Goal: Navigation & Orientation: Find specific page/section

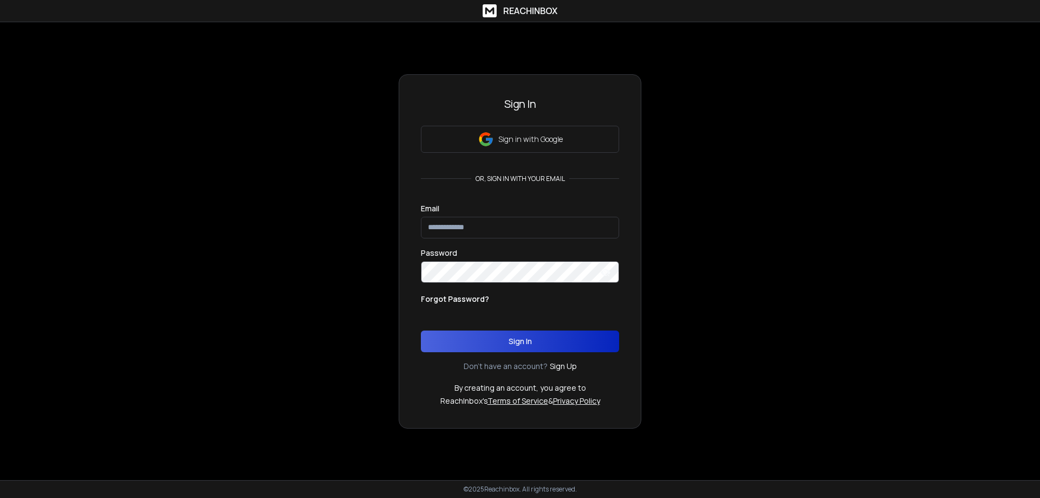
click at [472, 129] on button "Sign in with Google" at bounding box center [520, 139] width 198 height 27
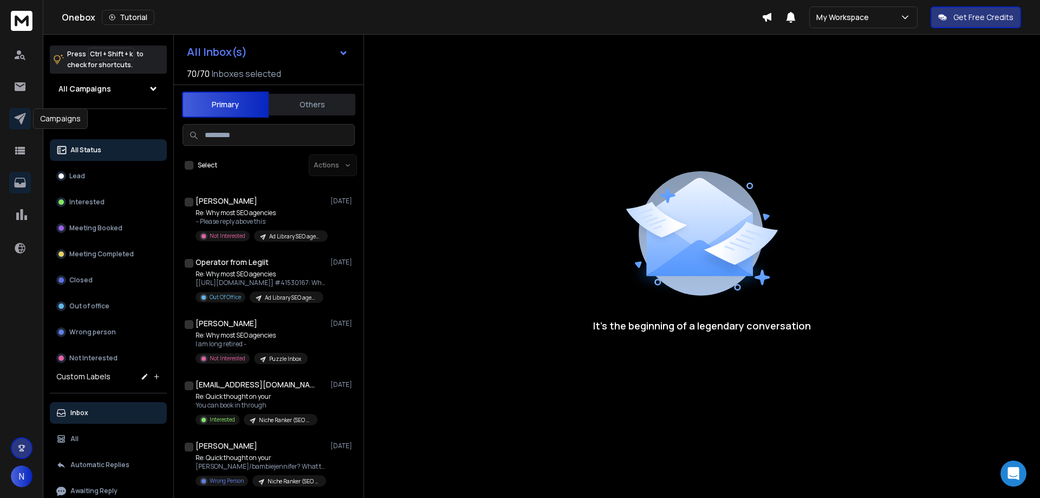
click at [16, 126] on link at bounding box center [20, 119] width 22 height 22
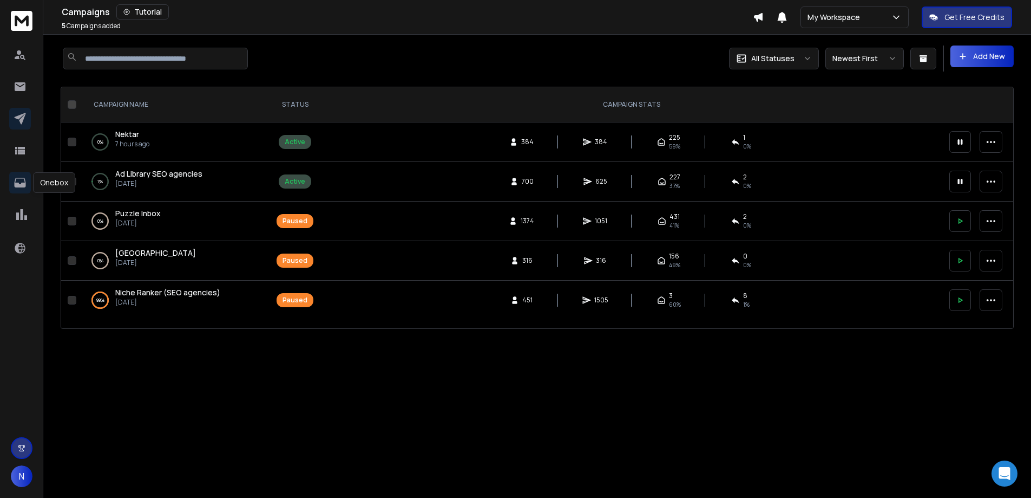
click at [17, 177] on icon at bounding box center [20, 182] width 13 height 13
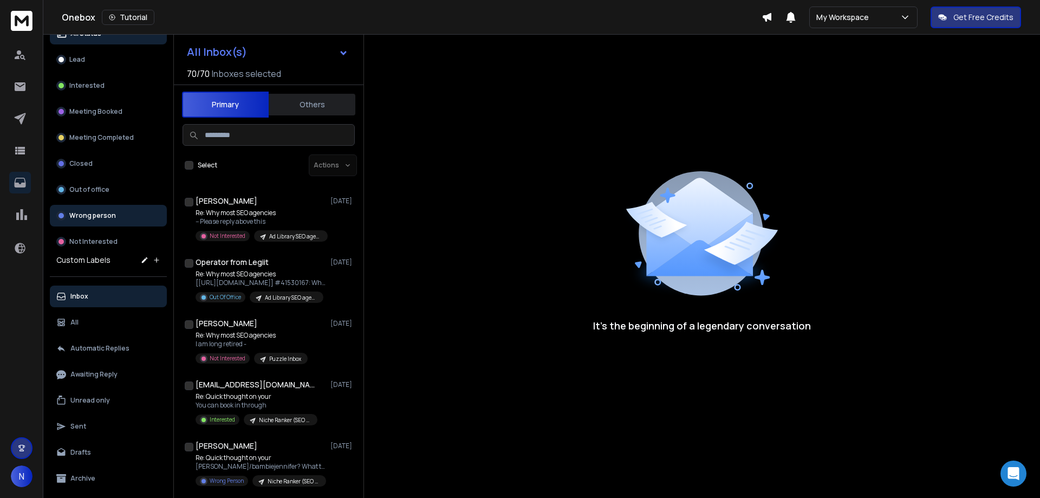
scroll to position [125, 0]
click at [83, 394] on div "Unread only" at bounding box center [83, 400] width 54 height 13
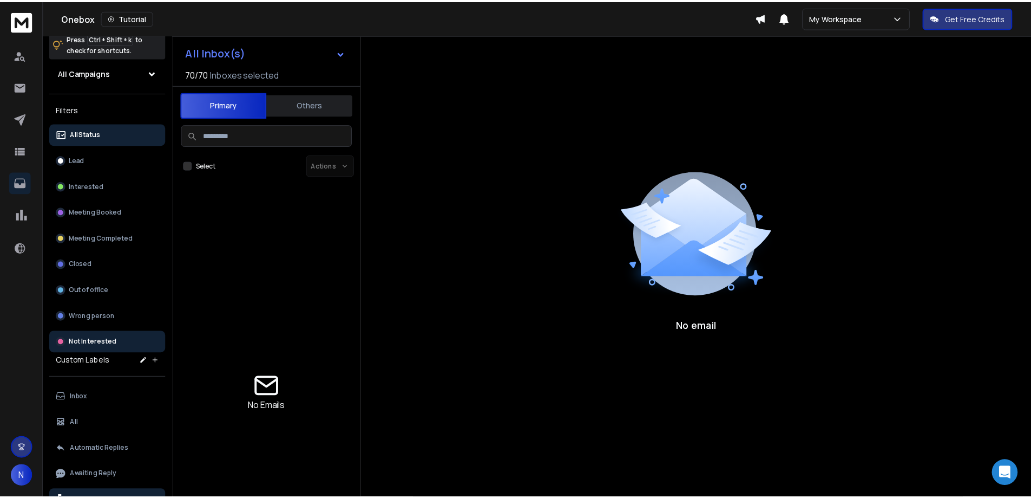
scroll to position [0, 0]
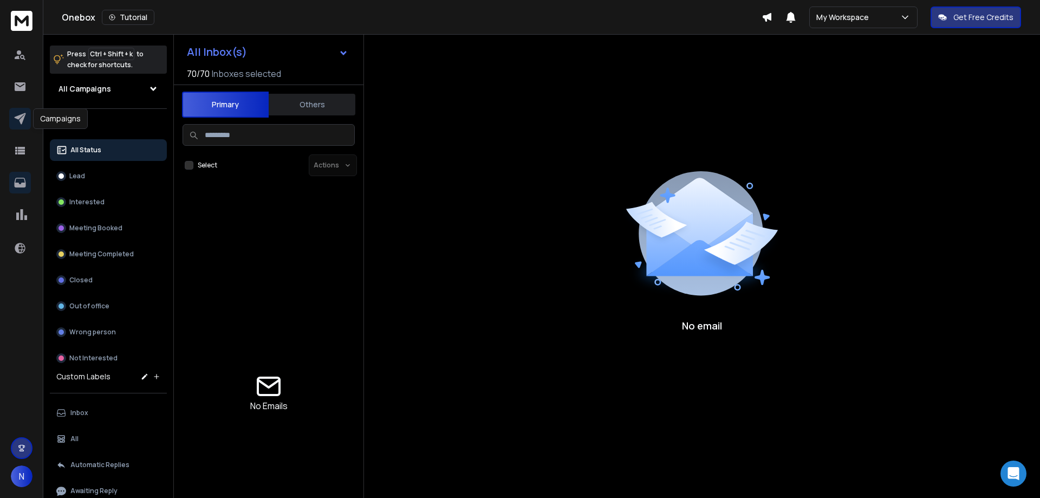
click at [16, 119] on icon at bounding box center [20, 118] width 13 height 13
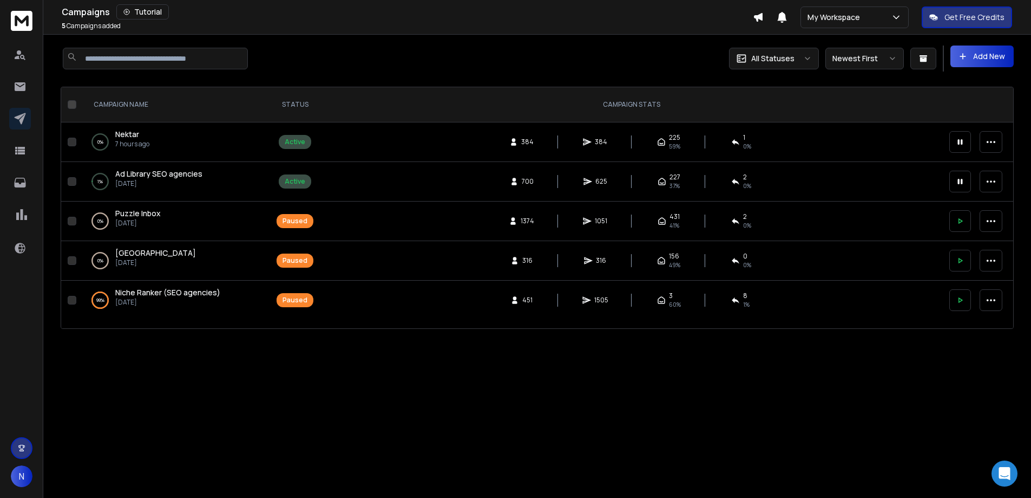
click at [565, 58] on div "Campaigns 5 Campaigns Added All Statuses Newest First Add New" at bounding box center [776, 58] width 477 height 26
click at [19, 90] on icon at bounding box center [20, 86] width 11 height 9
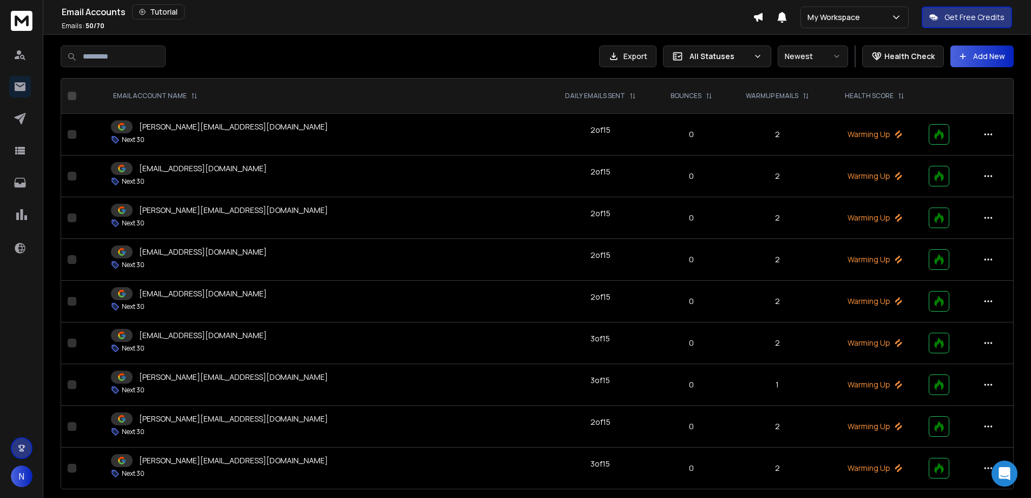
click at [407, 24] on div "Emails : 50 / 70" at bounding box center [407, 26] width 691 height 9
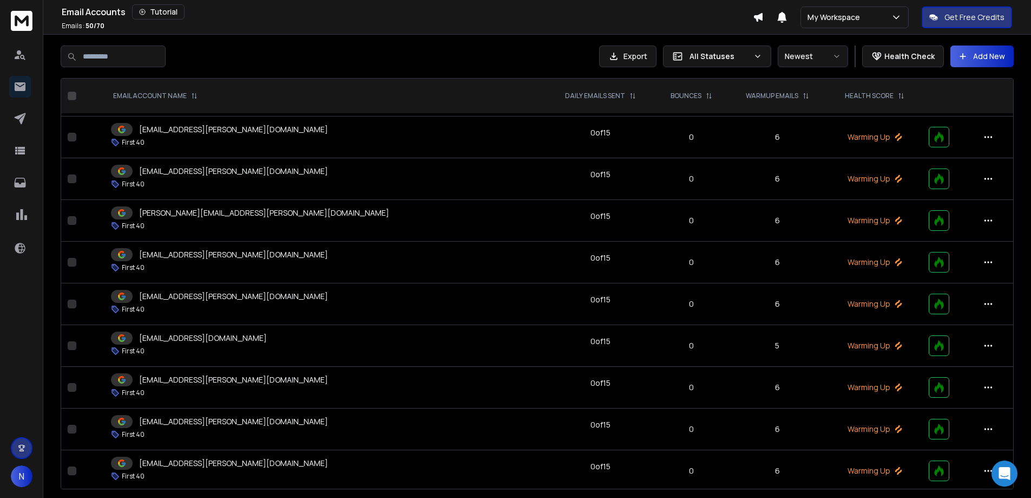
scroll to position [1735, 0]
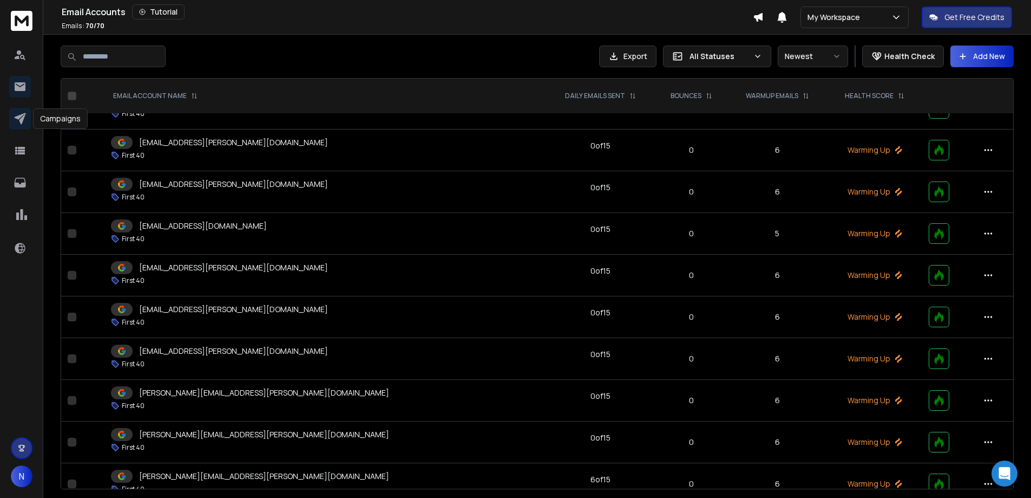
click at [11, 119] on link at bounding box center [20, 119] width 22 height 22
